Goal: Transaction & Acquisition: Obtain resource

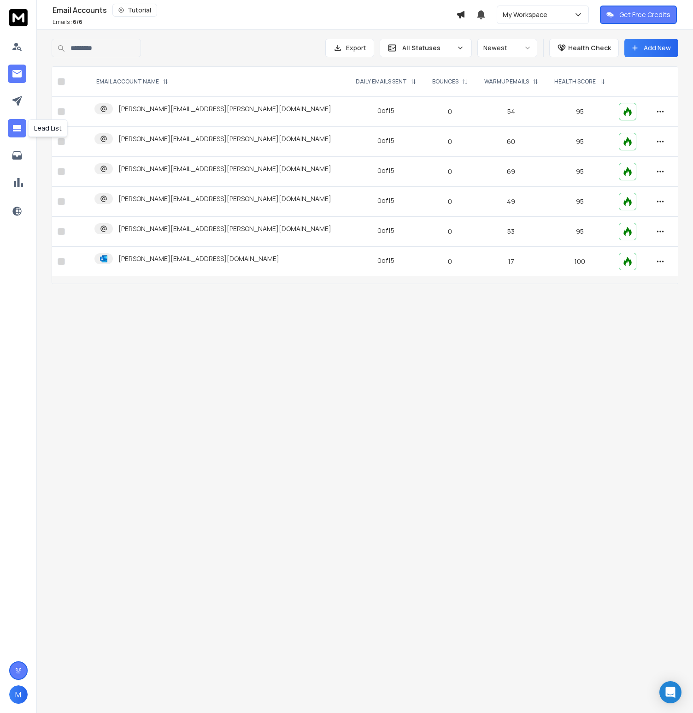
click at [18, 126] on icon at bounding box center [17, 128] width 8 height 6
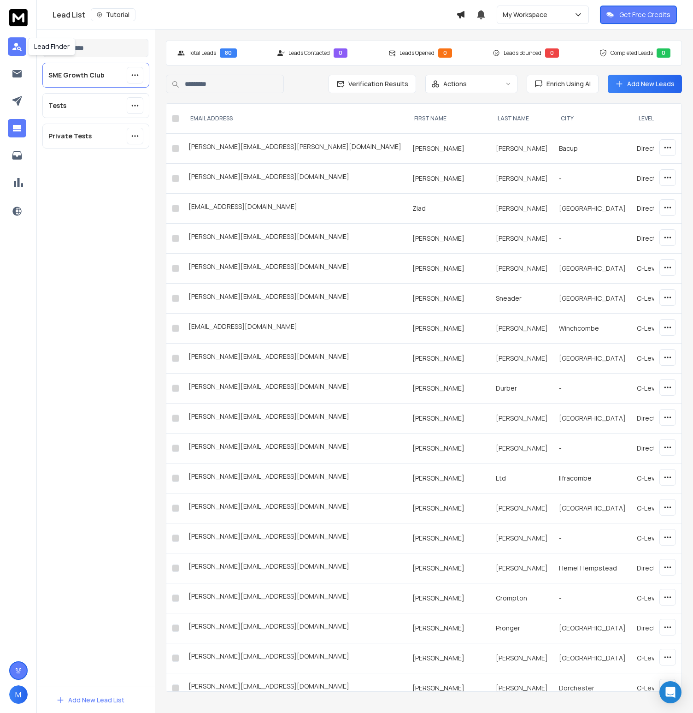
click at [17, 48] on icon at bounding box center [16, 49] width 9 height 5
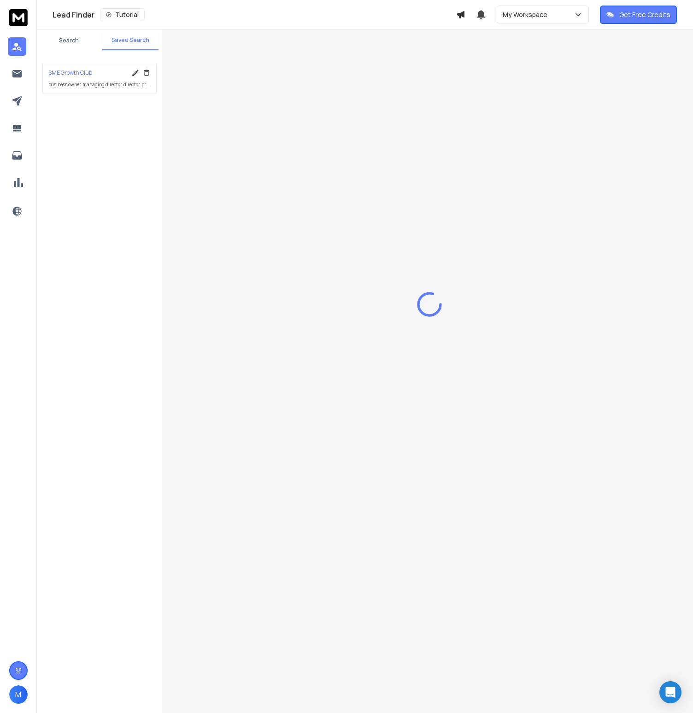
click at [129, 41] on button "Saved Search" at bounding box center [130, 40] width 56 height 19
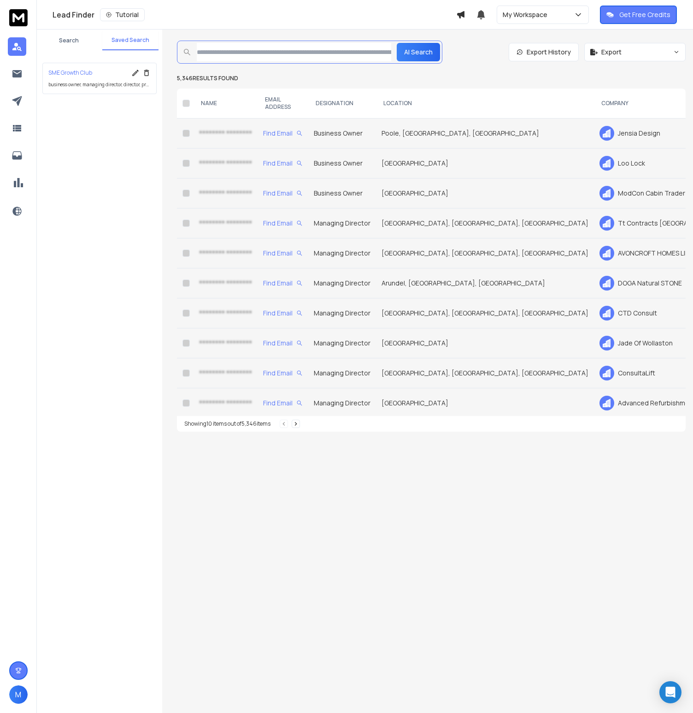
click at [74, 73] on p "SME Growth Club" at bounding box center [70, 72] width 44 height 7
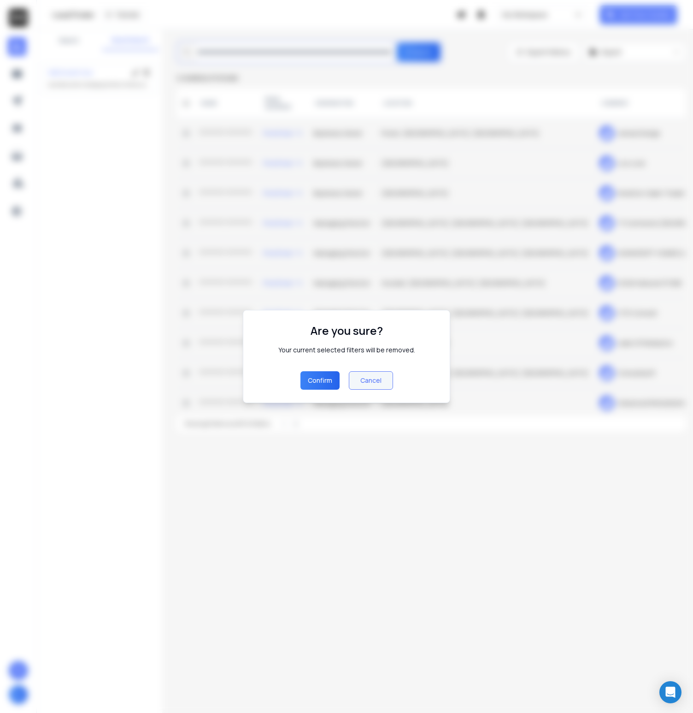
click at [367, 381] on button "Cancel" at bounding box center [371, 380] width 44 height 18
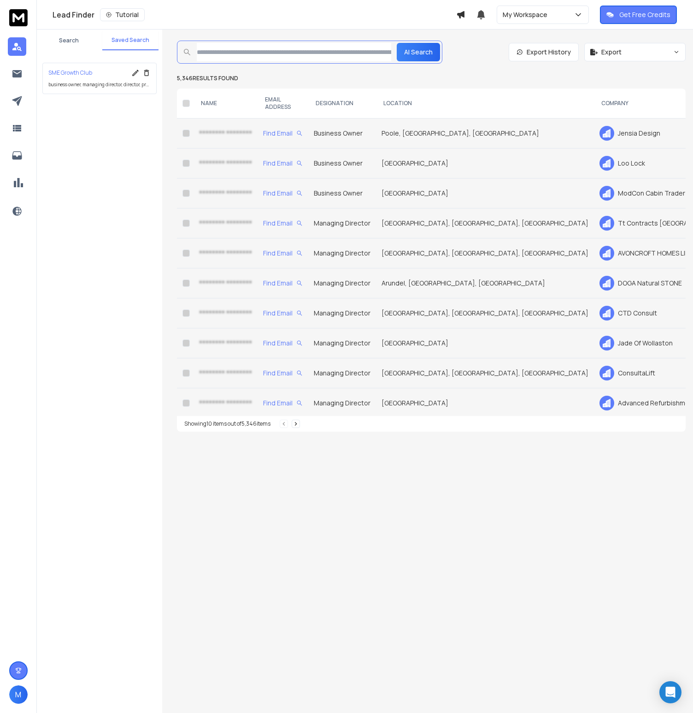
click at [82, 75] on p "SME Growth Club" at bounding box center [70, 72] width 44 height 7
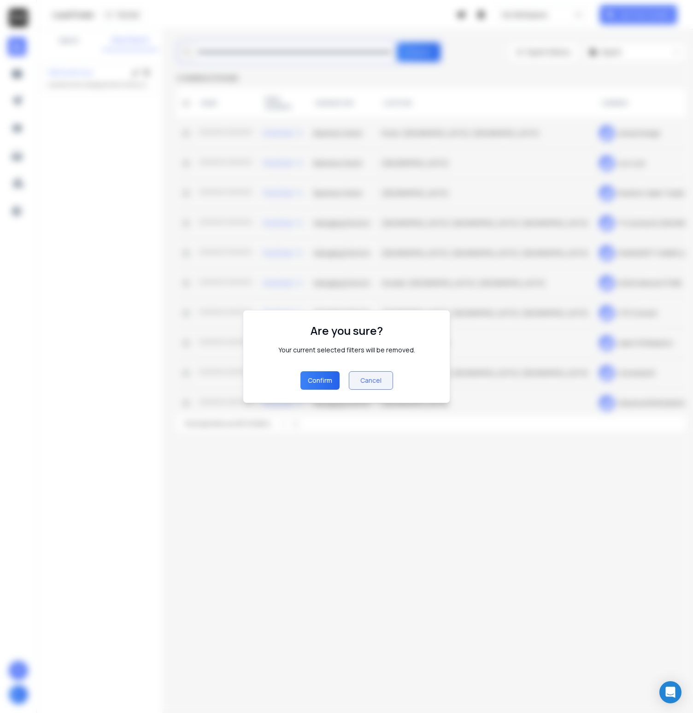
click at [321, 376] on button "Confirm" at bounding box center [320, 380] width 39 height 18
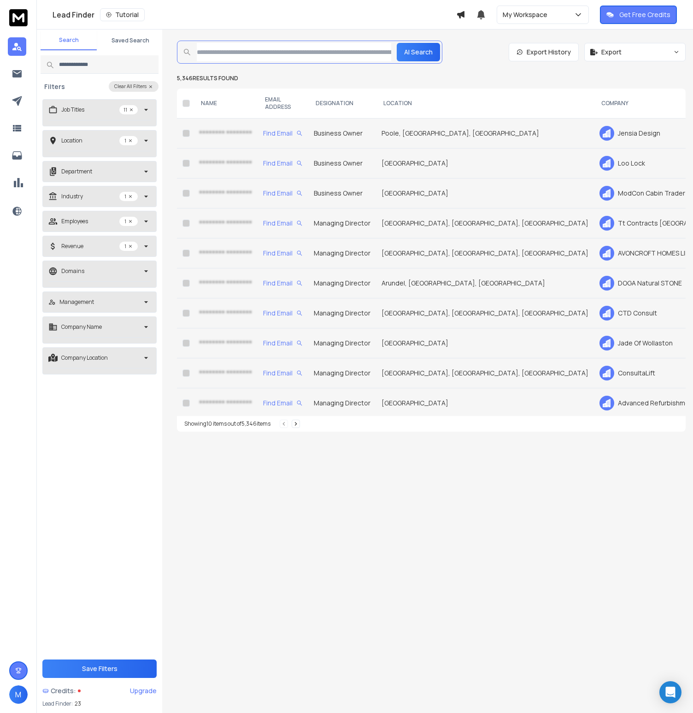
click at [150, 109] on icon at bounding box center [146, 109] width 9 height 9
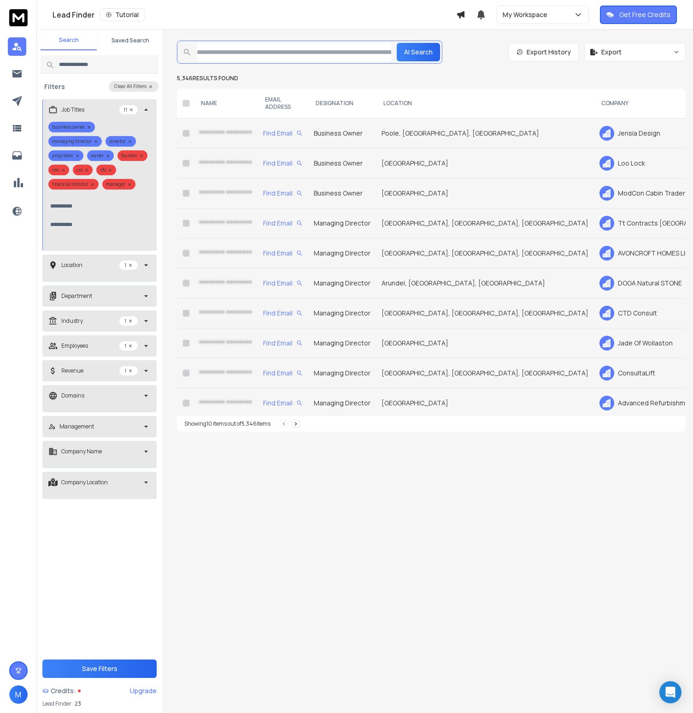
click at [148, 107] on icon at bounding box center [146, 109] width 9 height 9
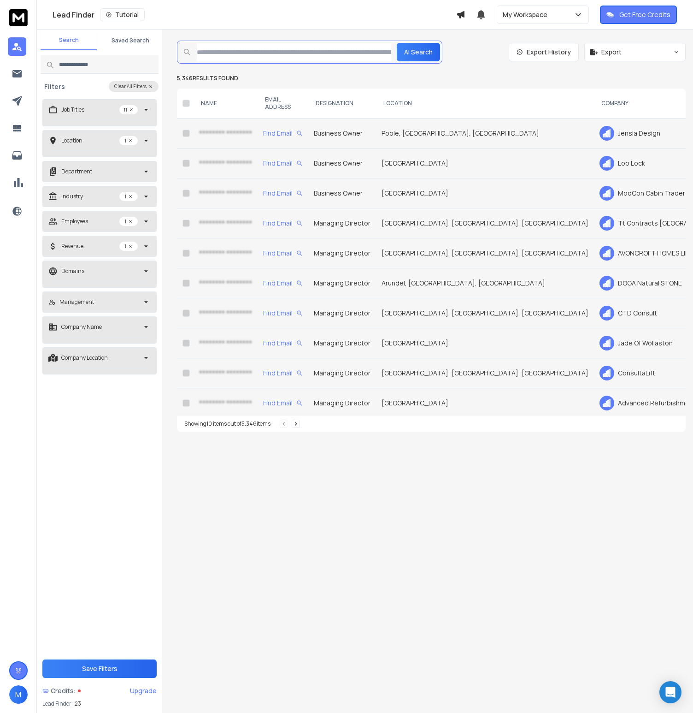
click at [148, 197] on icon at bounding box center [146, 196] width 9 height 9
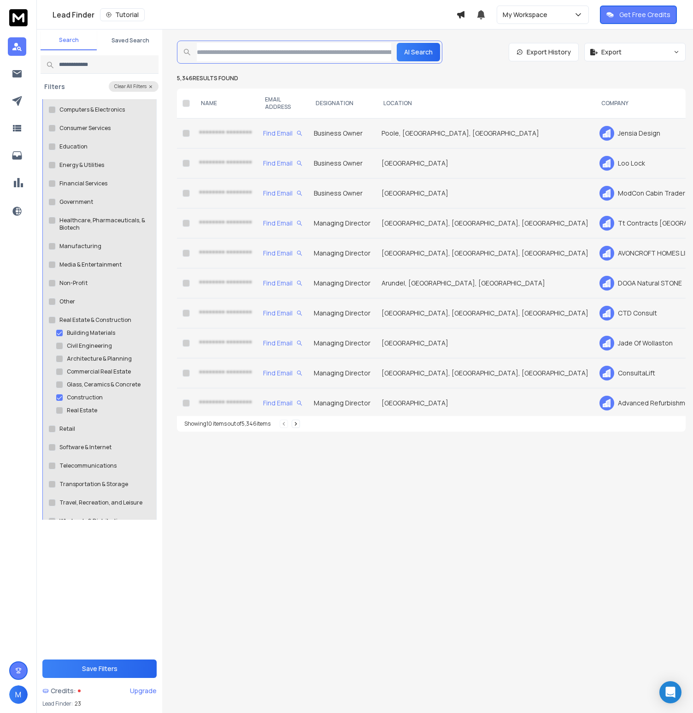
scroll to position [179, 0]
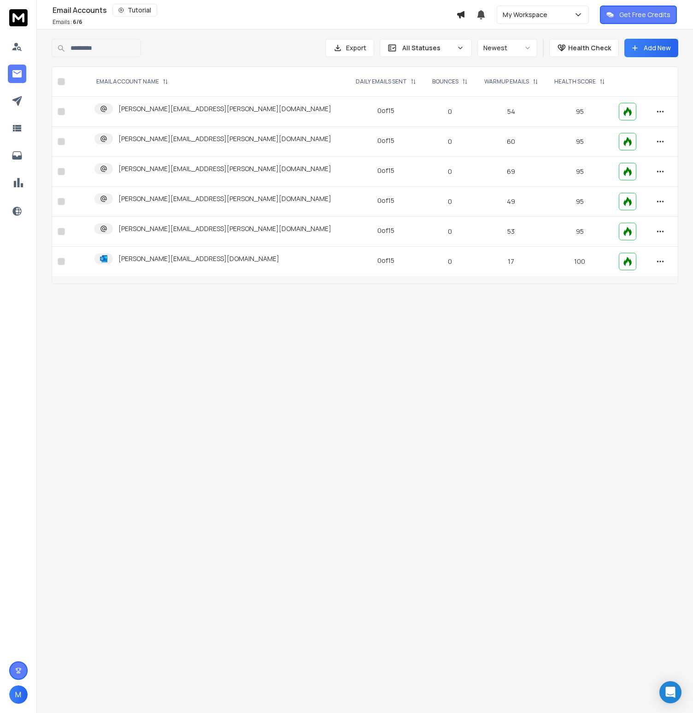
click at [326, 411] on div "ReferralStack Unlock AI-powered affiliate growth Lifetime Deals available! Clai…" at bounding box center [346, 356] width 693 height 713
click at [647, 45] on button "Add New" at bounding box center [652, 48] width 54 height 18
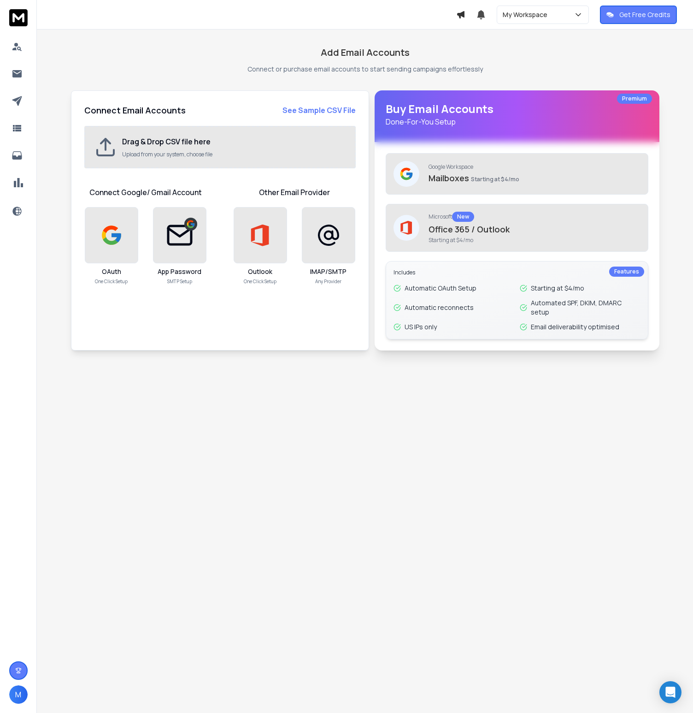
click at [123, 236] on icon at bounding box center [111, 235] width 23 height 28
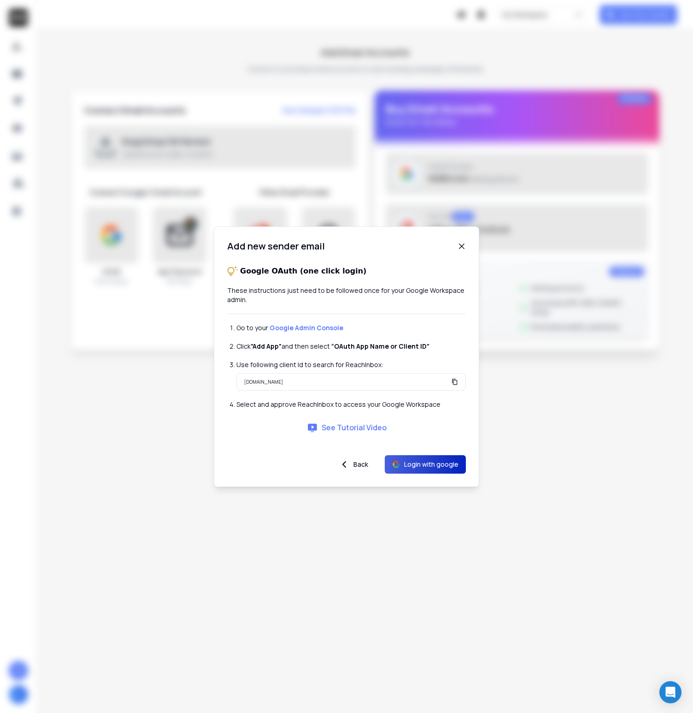
click at [368, 426] on link "See Tutorial Video" at bounding box center [347, 427] width 80 height 11
click at [442, 463] on button "Login with google" at bounding box center [425, 464] width 81 height 18
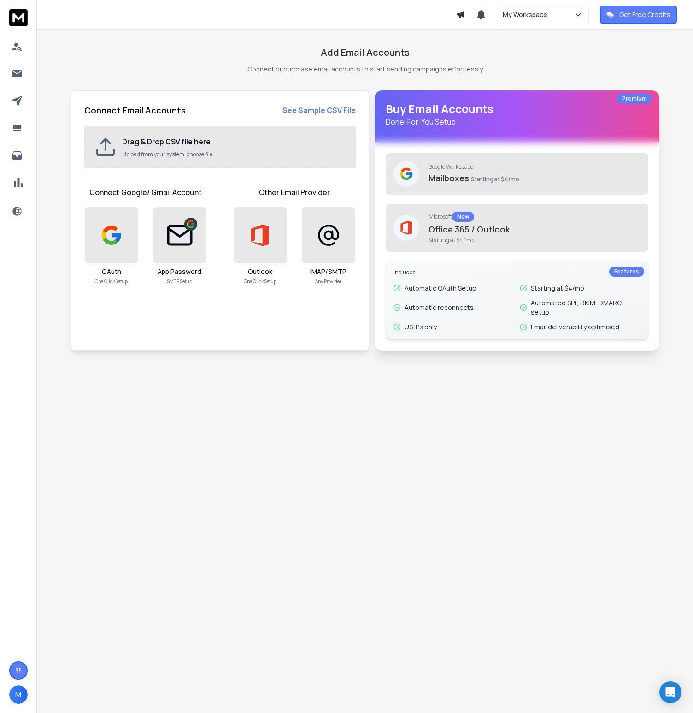
click at [114, 226] on icon at bounding box center [110, 228] width 15 height 7
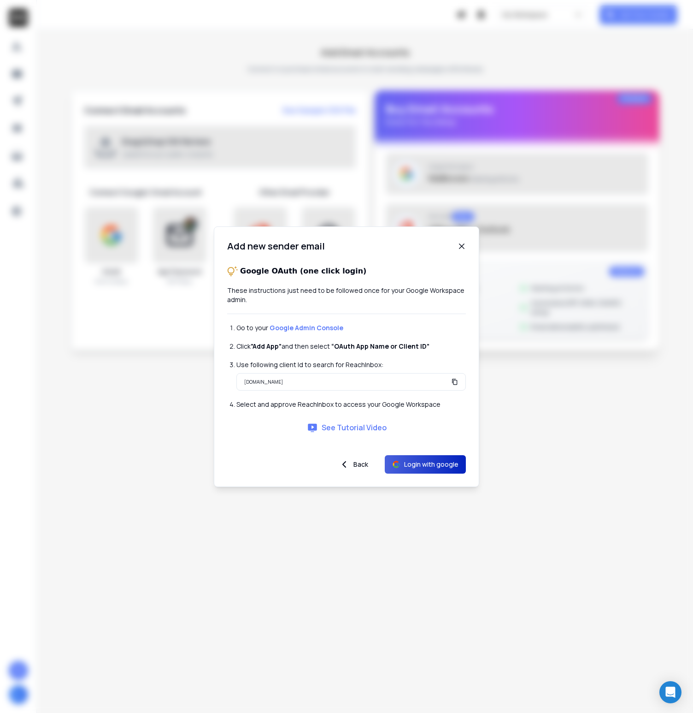
click at [315, 326] on link "Google Admin Console" at bounding box center [307, 327] width 74 height 9
click at [462, 244] on icon at bounding box center [462, 246] width 8 height 8
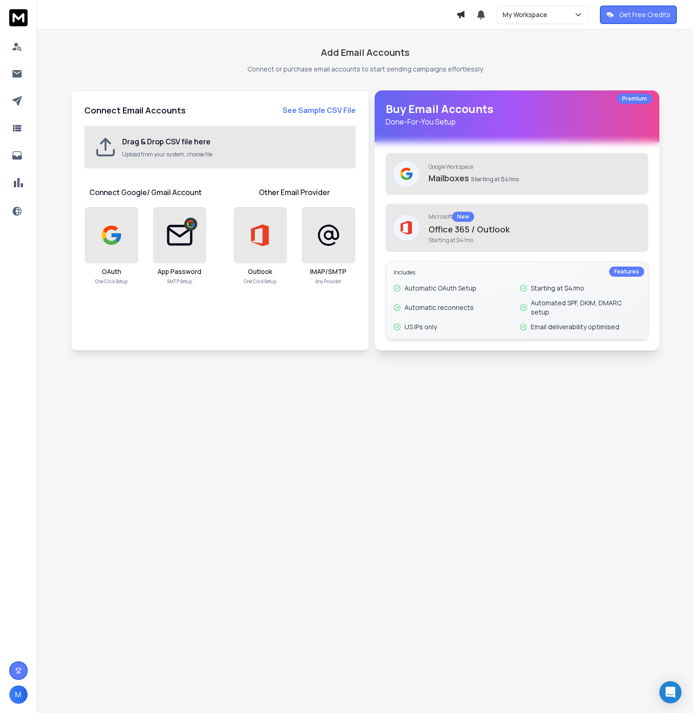
click at [430, 408] on div "ReferralStack Unlock AI-powered affiliate growth Lifetime Deals available! Clai…" at bounding box center [346, 356] width 693 height 713
click at [25, 93] on link at bounding box center [17, 101] width 18 height 18
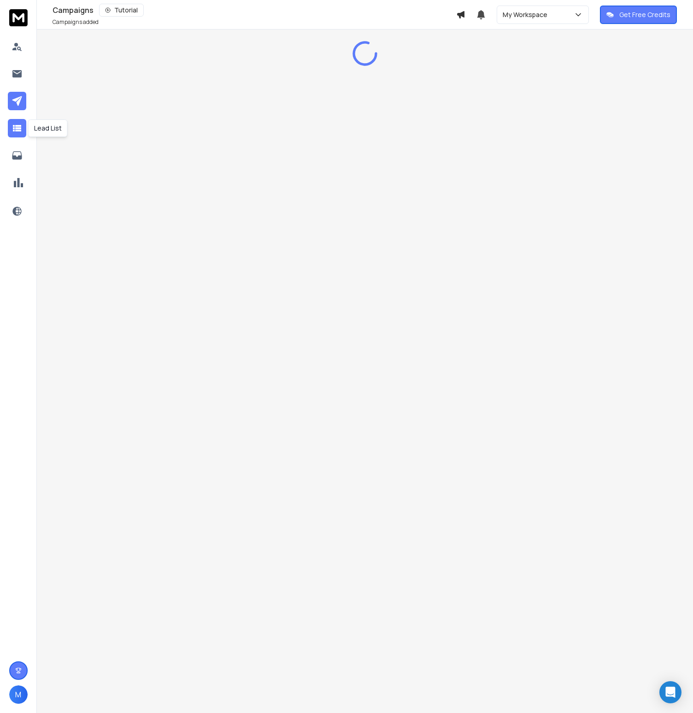
click at [23, 123] on link at bounding box center [17, 128] width 18 height 18
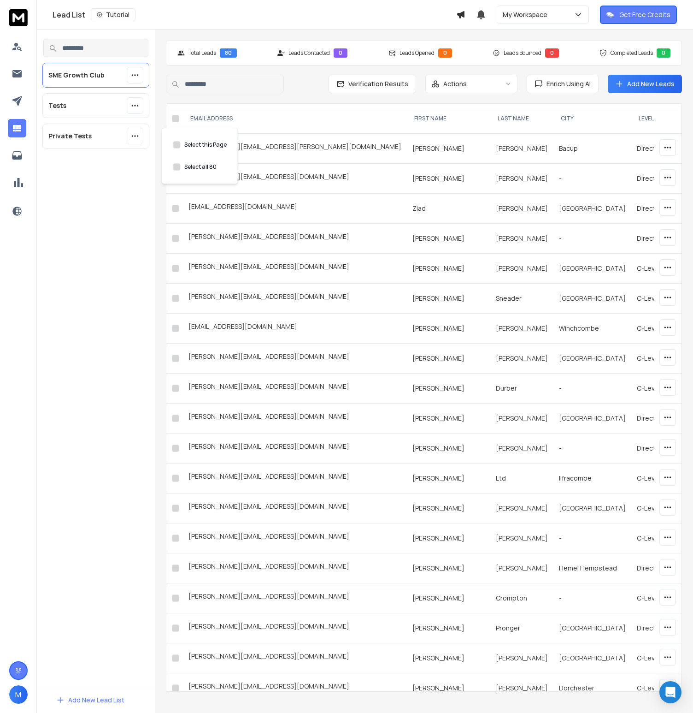
click at [178, 119] on button "Select this Page" at bounding box center [175, 118] width 7 height 7
click at [195, 172] on div "Select all 80" at bounding box center [199, 167] width 53 height 18
click at [195, 167] on label "Select all 80" at bounding box center [200, 166] width 32 height 7
click at [178, 169] on button "Select this Page" at bounding box center [176, 166] width 7 height 7
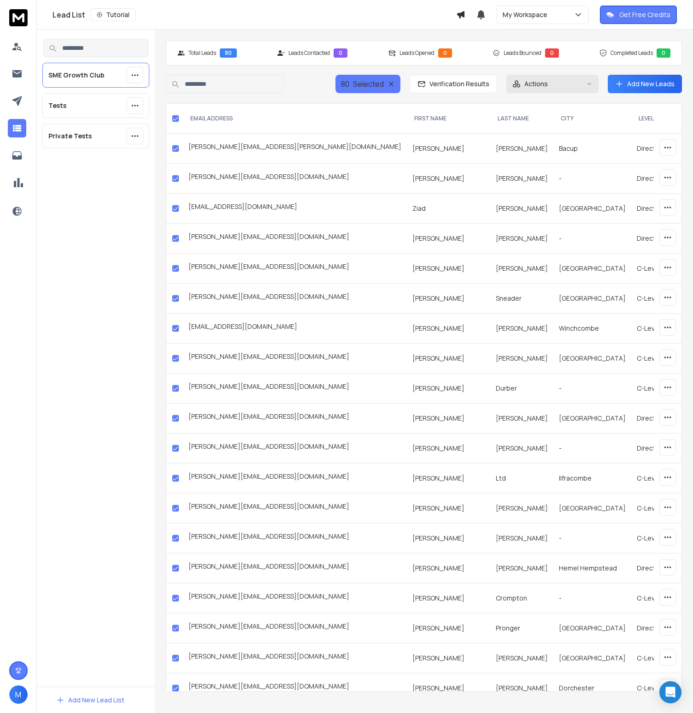
click at [567, 82] on div "Actions" at bounding box center [548, 83] width 70 height 9
click at [566, 108] on p "Export Leads to CSV" at bounding box center [560, 106] width 66 height 13
